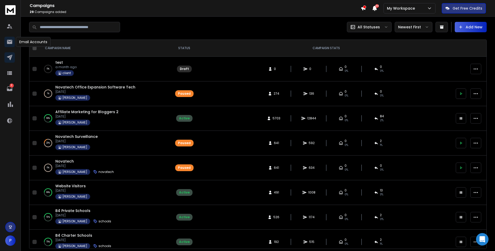
click at [13, 42] on link at bounding box center [9, 42] width 10 height 10
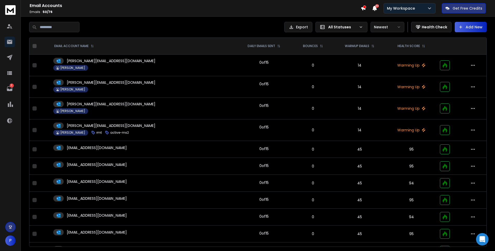
click at [402, 6] on p "My Workspace" at bounding box center [402, 8] width 30 height 5
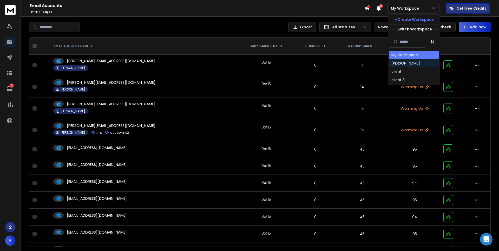
click at [405, 65] on div "[PERSON_NAME]" at bounding box center [413, 63] width 49 height 8
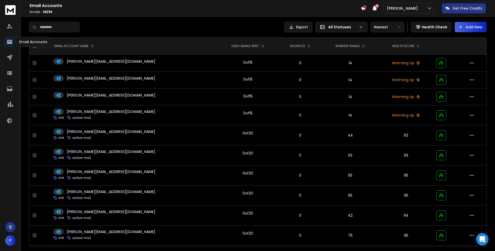
click at [5, 41] on link at bounding box center [9, 42] width 10 height 10
